Goal: Navigation & Orientation: Find specific page/section

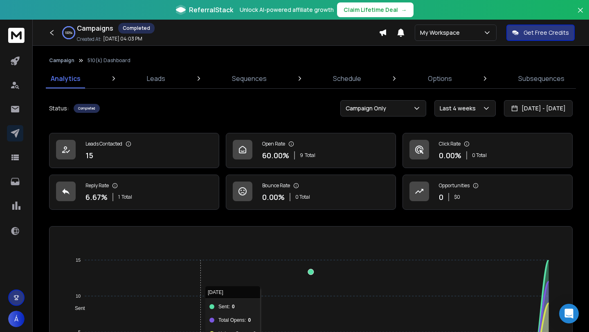
scroll to position [52, 0]
click at [162, 72] on link "Leads" at bounding box center [156, 79] width 28 height 20
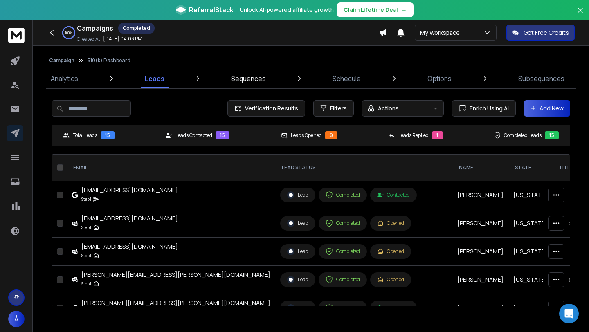
click at [260, 72] on link "Sequences" at bounding box center [248, 79] width 45 height 20
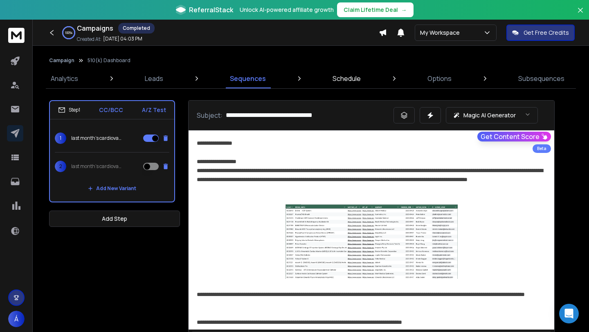
click at [347, 78] on p "Schedule" at bounding box center [346, 79] width 28 height 10
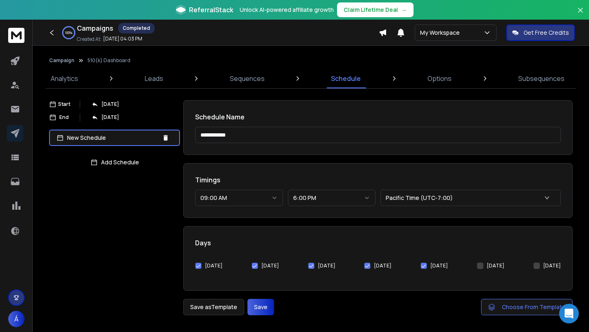
click at [462, 84] on div "Analytics Leads Sequences Schedule Options Subsequences" at bounding box center [307, 79] width 523 height 20
click at [448, 83] on link "Options" at bounding box center [439, 79] width 34 height 20
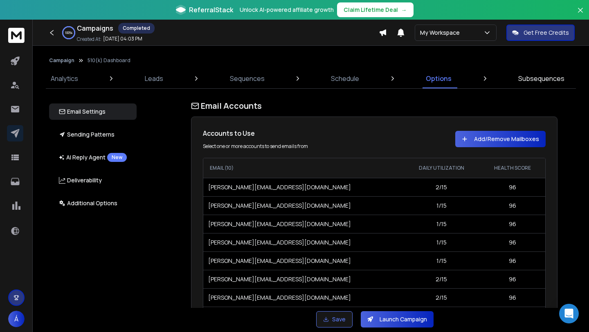
click at [535, 83] on p "Subsequences" at bounding box center [541, 79] width 46 height 10
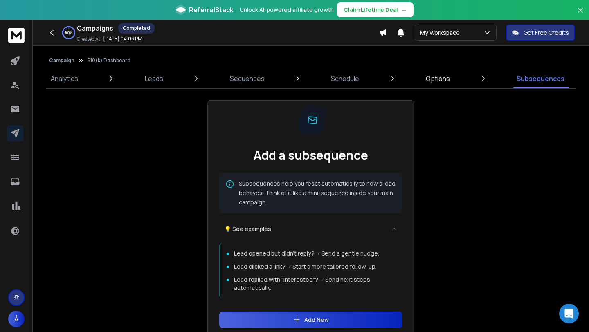
click at [428, 81] on p "Options" at bounding box center [437, 79] width 24 height 10
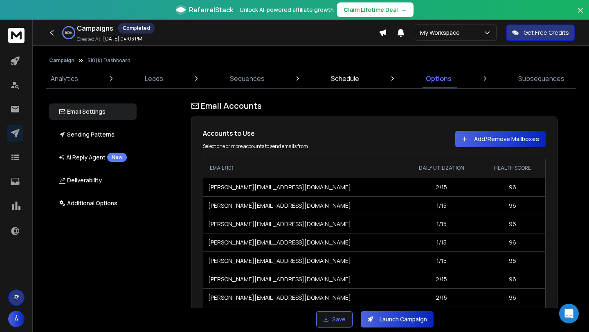
click at [354, 82] on p "Schedule" at bounding box center [345, 79] width 28 height 10
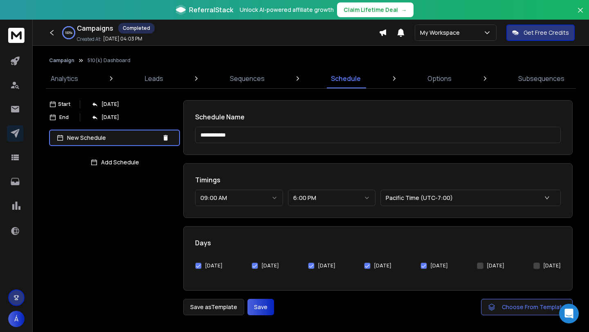
click at [403, 83] on div "Analytics Leads Sequences Schedule Options Subsequences" at bounding box center [307, 79] width 523 height 20
click at [434, 79] on p "Options" at bounding box center [439, 79] width 24 height 10
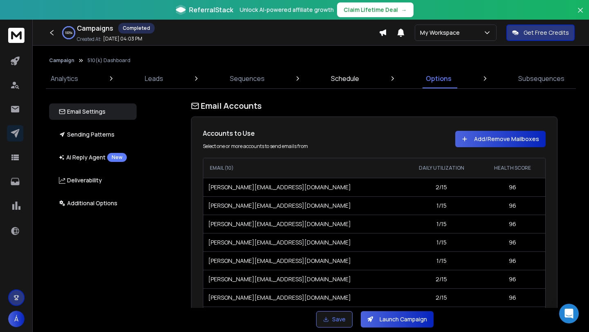
click at [342, 81] on p "Schedule" at bounding box center [345, 79] width 28 height 10
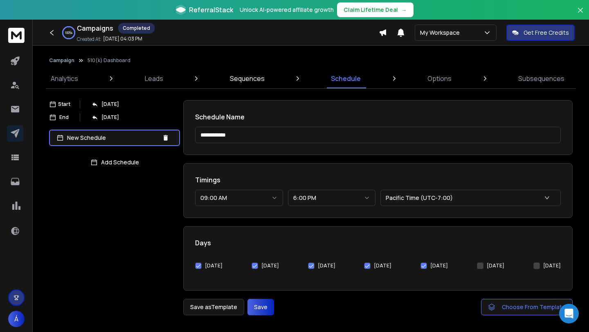
click at [252, 75] on p "Sequences" at bounding box center [247, 79] width 35 height 10
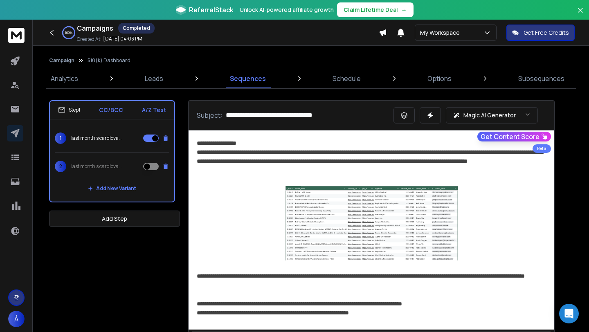
scroll to position [23, 0]
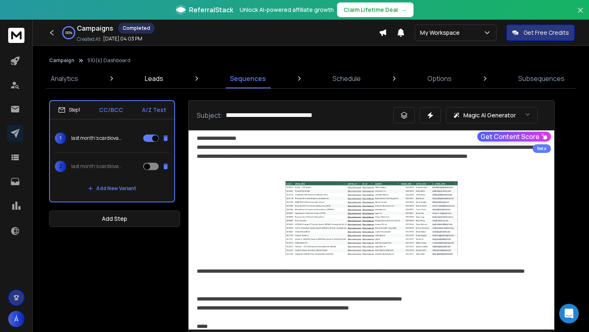
click at [159, 75] on p "Leads" at bounding box center [154, 79] width 18 height 10
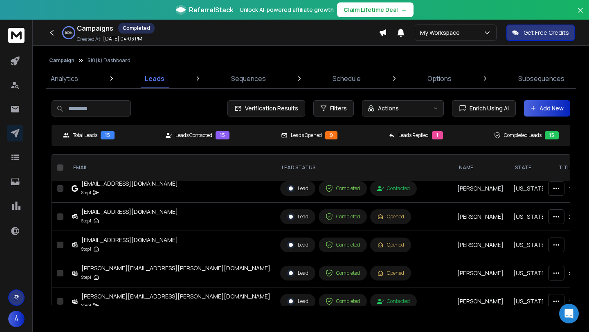
scroll to position [5, 0]
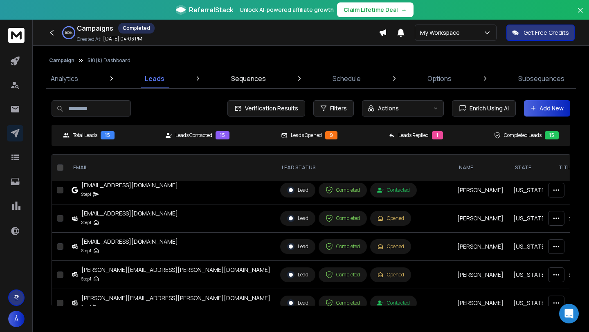
click at [266, 79] on link "Sequences" at bounding box center [248, 79] width 45 height 20
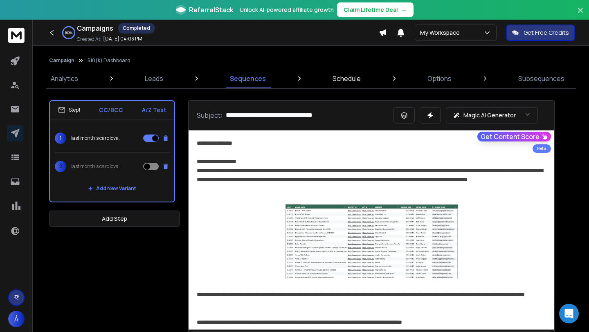
click at [361, 83] on link "Schedule" at bounding box center [346, 79] width 38 height 20
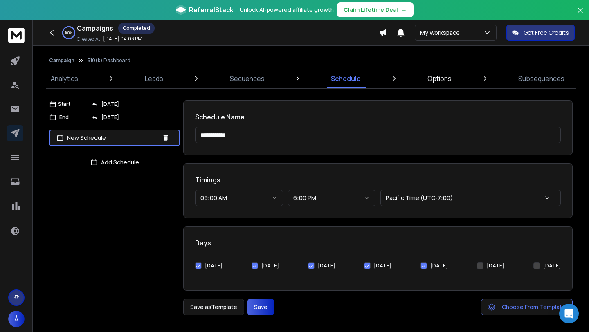
click at [436, 72] on link "Options" at bounding box center [439, 79] width 34 height 20
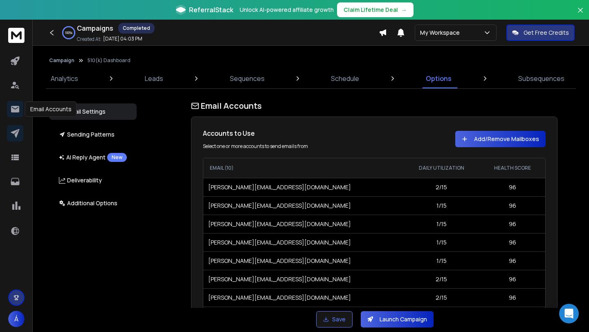
click at [8, 114] on link at bounding box center [15, 109] width 16 height 16
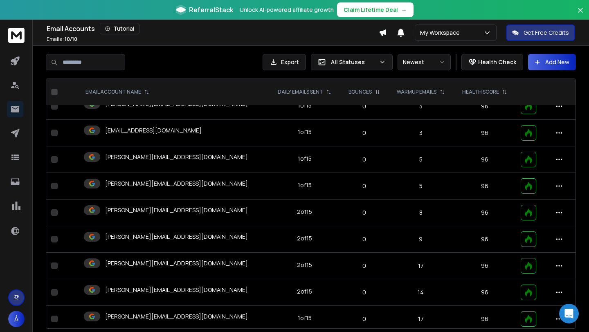
scroll to position [49, 0]
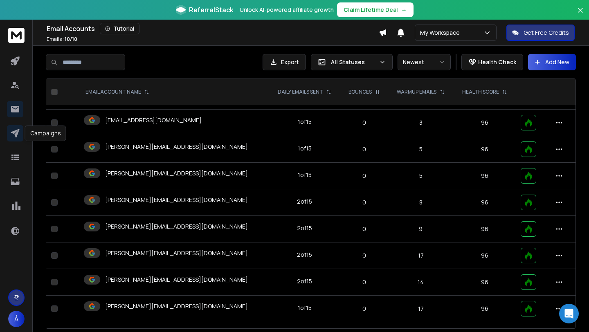
click at [20, 132] on link at bounding box center [15, 133] width 16 height 16
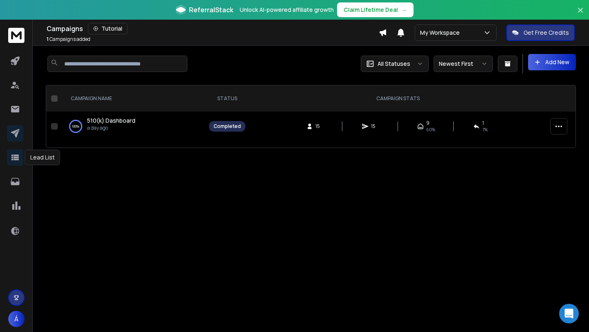
click at [20, 157] on link at bounding box center [15, 157] width 16 height 16
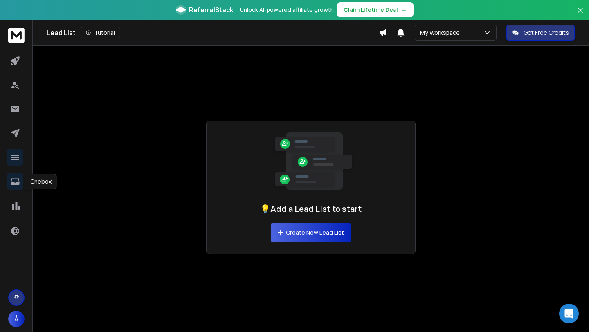
click at [10, 188] on link at bounding box center [15, 181] width 16 height 16
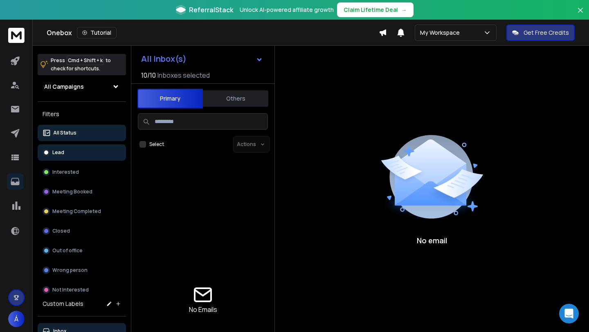
click at [94, 148] on button "Lead" at bounding box center [82, 152] width 88 height 16
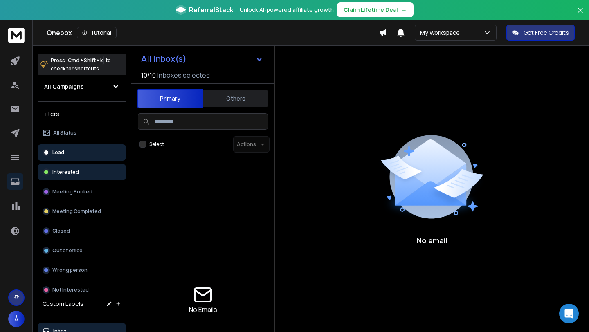
click at [104, 172] on button "Interested" at bounding box center [82, 172] width 88 height 16
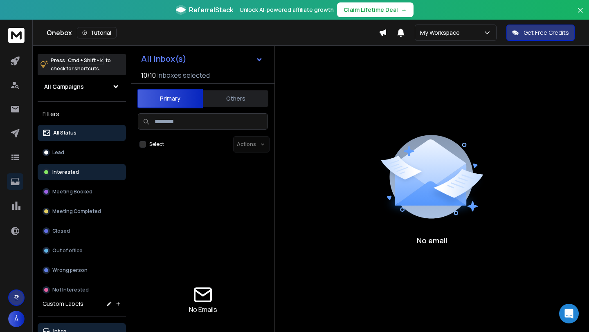
click at [78, 136] on button "All Status" at bounding box center [82, 133] width 88 height 16
